Goal: Navigation & Orientation: Find specific page/section

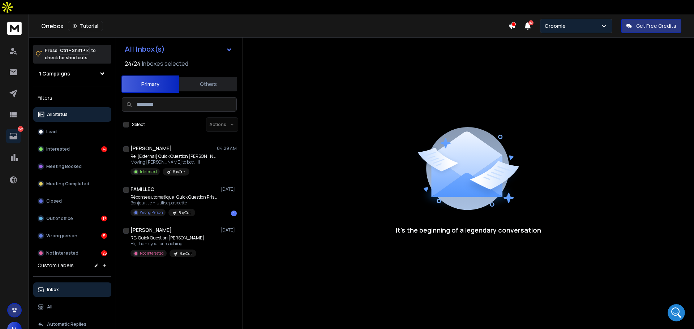
click at [574, 22] on div "Groomie" at bounding box center [576, 25] width 63 height 7
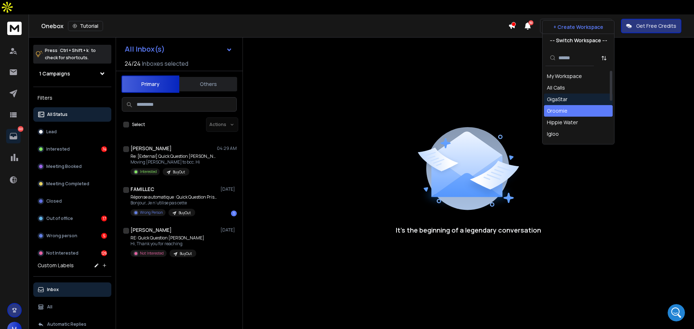
click at [565, 99] on div "GigaStar" at bounding box center [557, 99] width 21 height 7
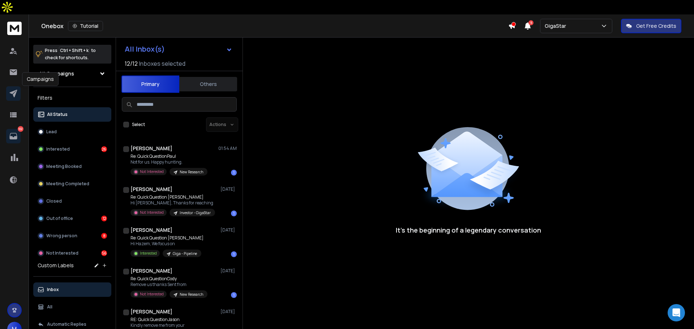
click at [11, 89] on icon at bounding box center [13, 93] width 9 height 9
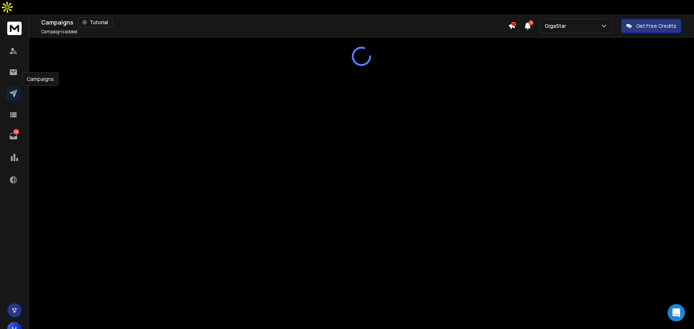
click at [11, 89] on icon at bounding box center [13, 93] width 9 height 9
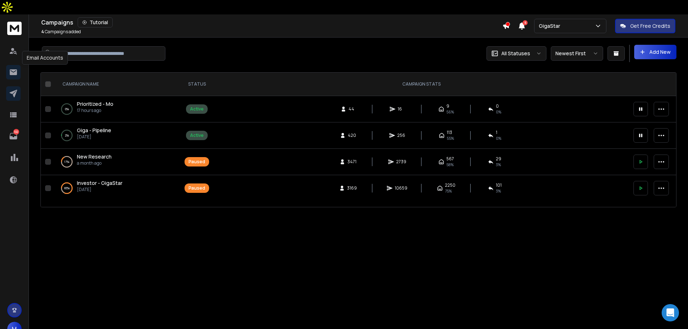
click at [15, 69] on icon at bounding box center [13, 72] width 7 height 6
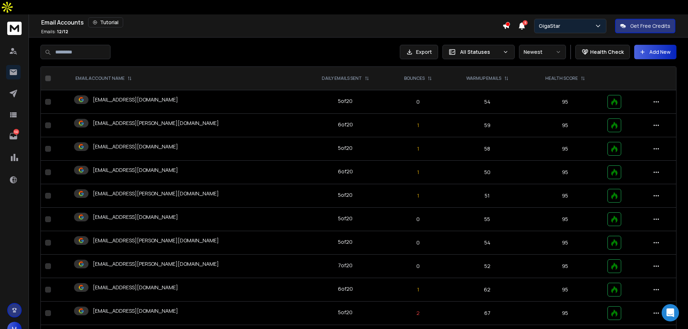
click at [555, 22] on p "GigaStar" at bounding box center [551, 25] width 24 height 7
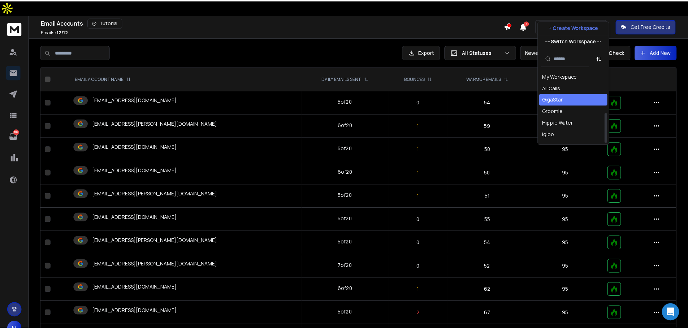
scroll to position [101, 0]
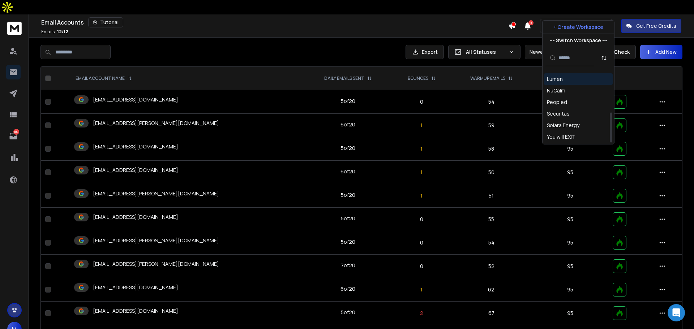
click at [574, 82] on div "Lumen" at bounding box center [578, 79] width 69 height 12
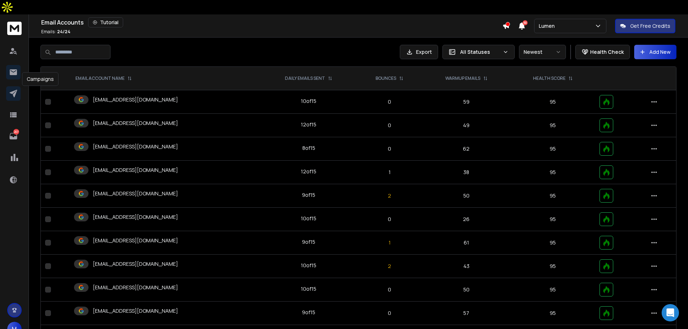
click at [15, 89] on icon at bounding box center [13, 93] width 9 height 9
